Goal: Check status

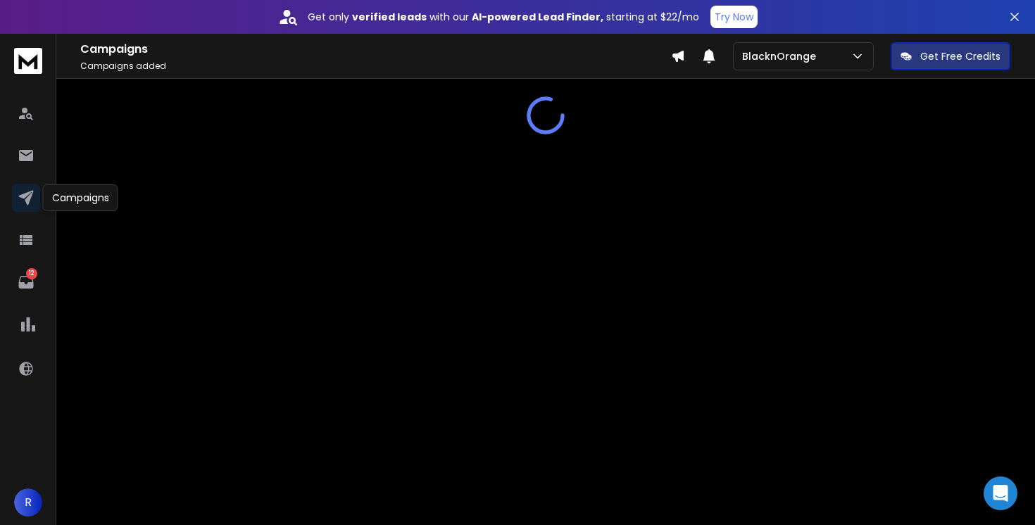
click at [29, 192] on icon at bounding box center [25, 197] width 15 height 15
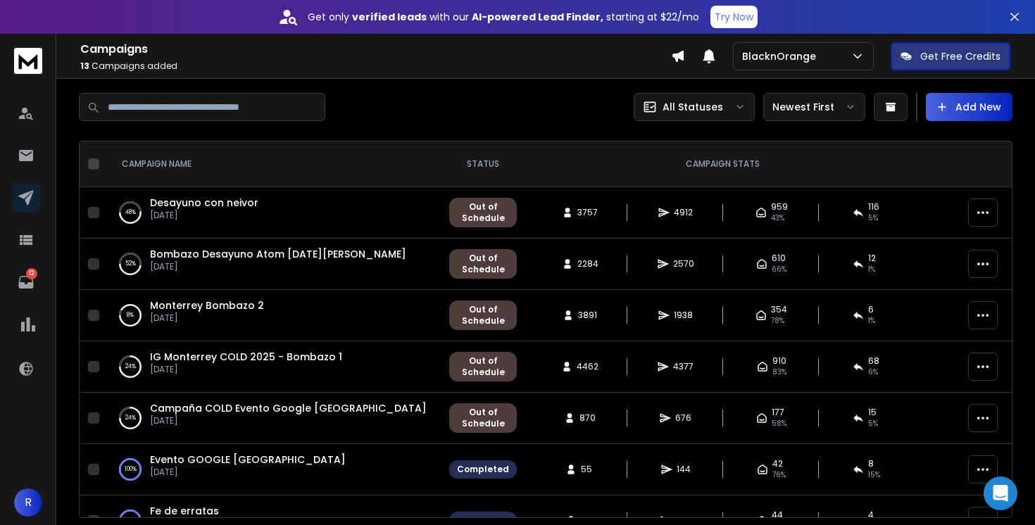
click at [289, 208] on div "48 % Desayuno con neivor [DATE]" at bounding box center [273, 213] width 308 height 34
click at [241, 201] on span "Desayuno con neivor" at bounding box center [204, 203] width 108 height 14
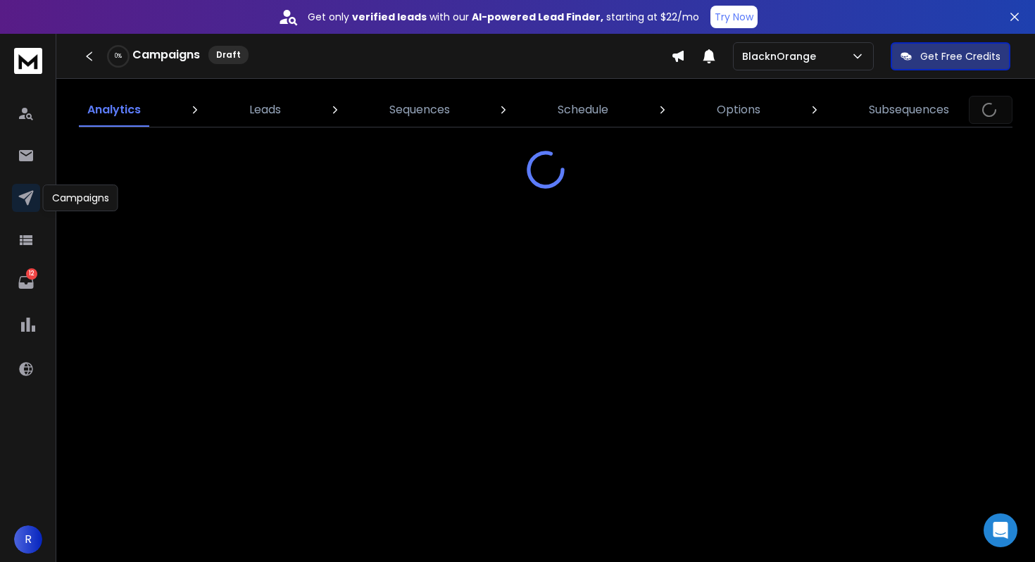
click at [28, 199] on icon at bounding box center [25, 197] width 15 height 15
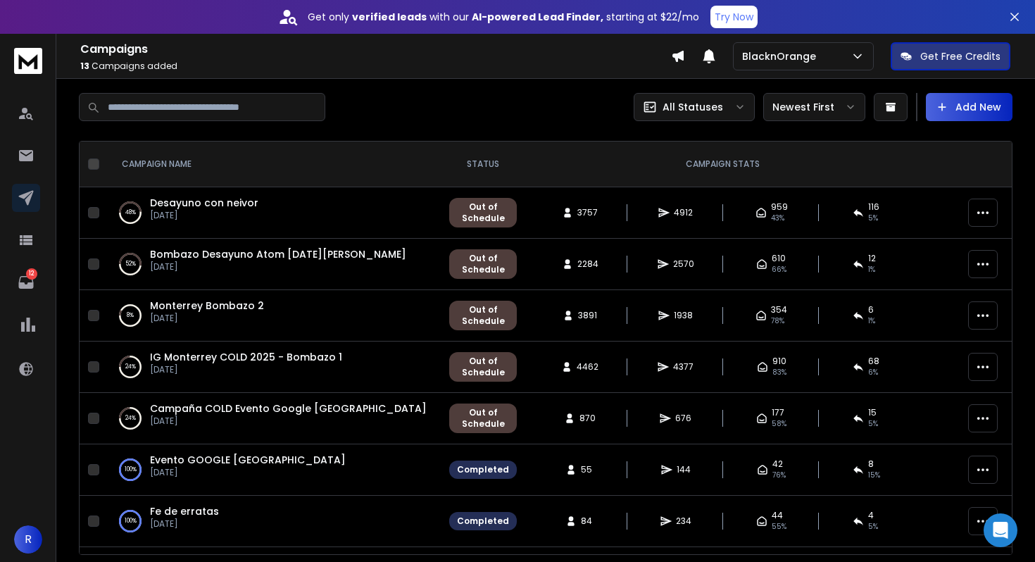
click at [264, 203] on div "48 % Desayuno con neivor [DATE]" at bounding box center [273, 213] width 308 height 34
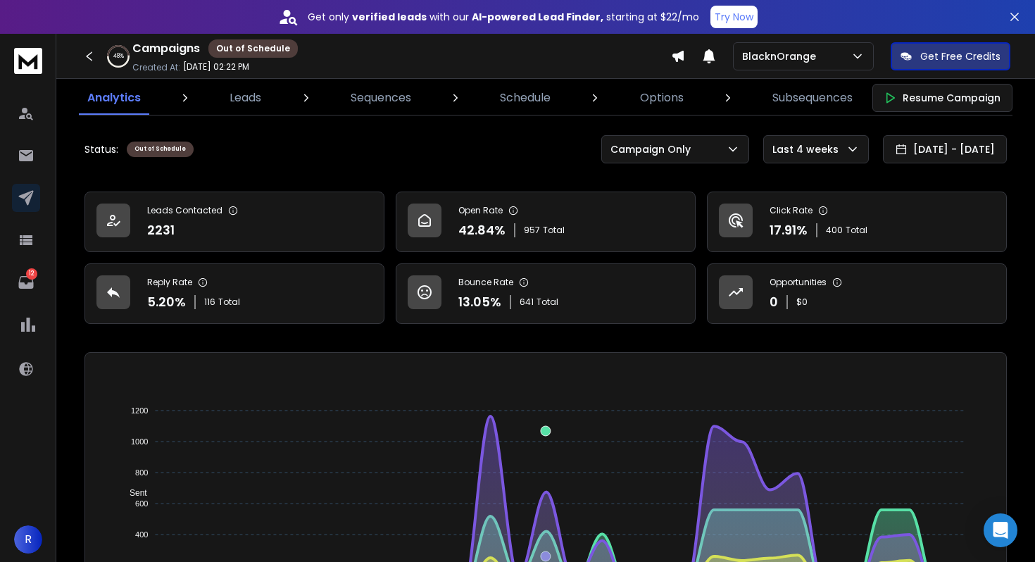
scroll to position [38, 0]
click at [25, 281] on icon at bounding box center [26, 282] width 17 height 17
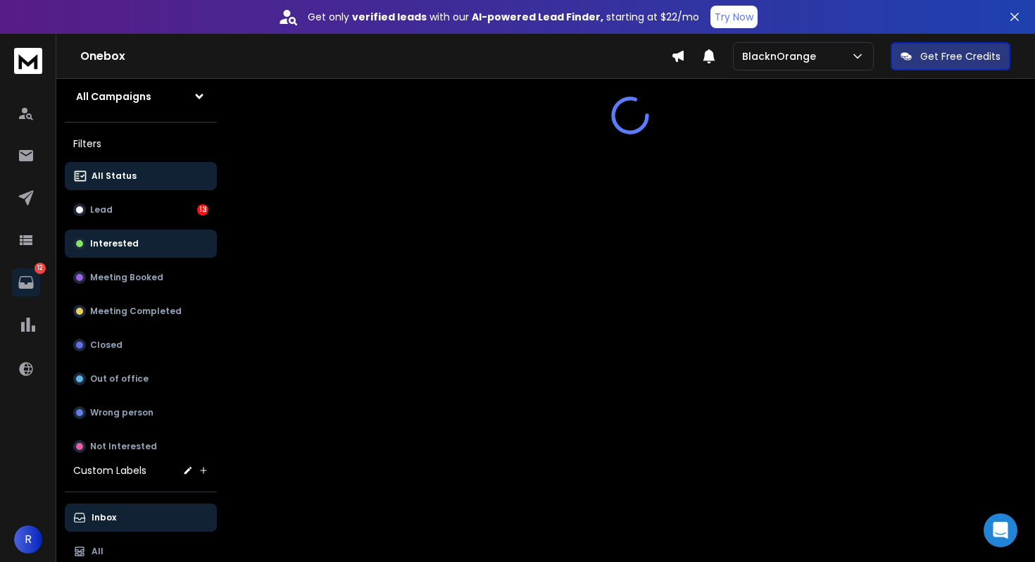
scroll to position [81, 0]
